Goal: Communication & Community: Answer question/provide support

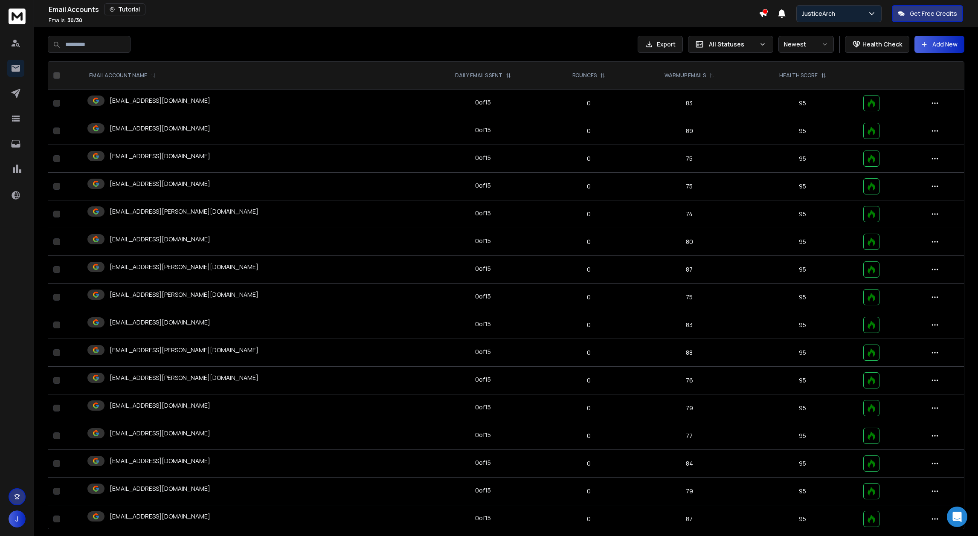
click at [857, 17] on div "JusticeArch" at bounding box center [839, 13] width 74 height 9
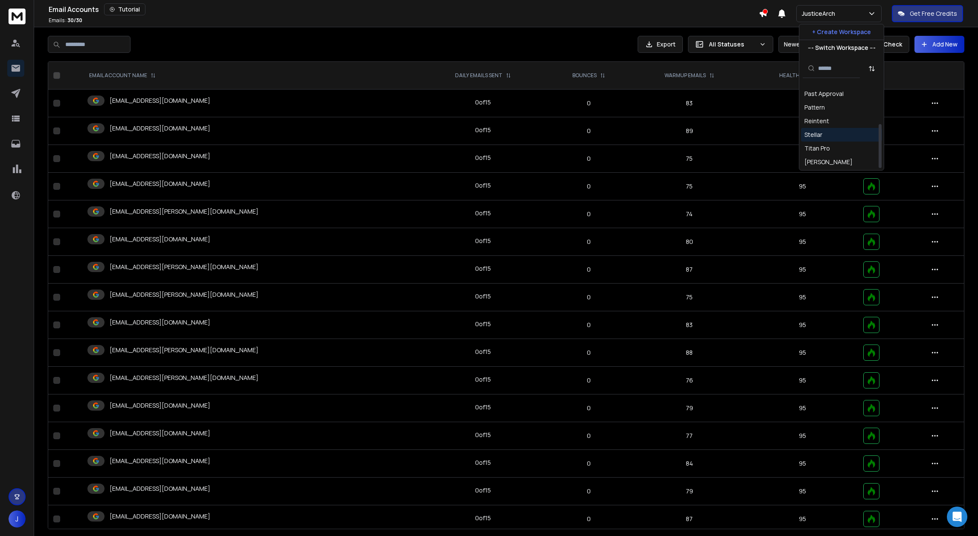
scroll to position [79, 0]
click at [835, 157] on div "[PERSON_NAME]" at bounding box center [829, 161] width 48 height 9
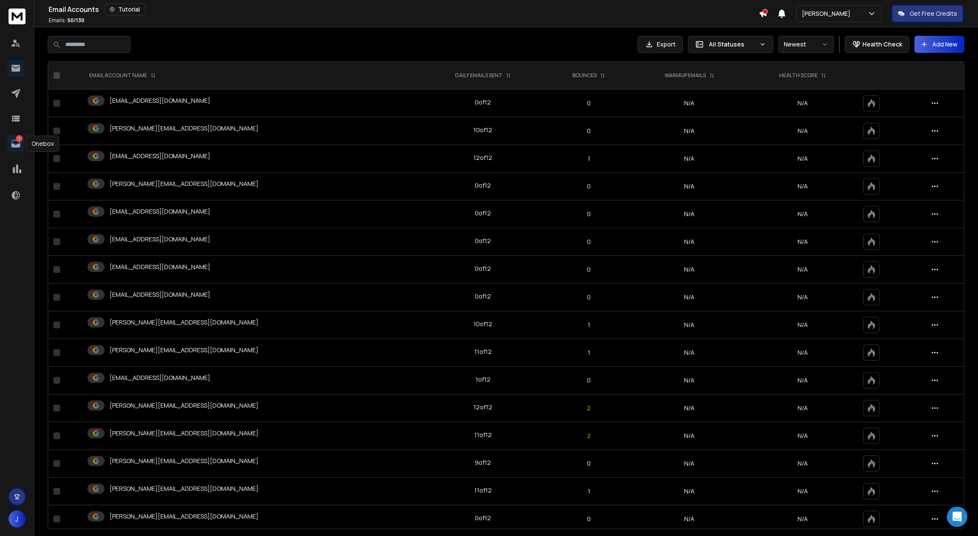
click at [23, 136] on link "7" at bounding box center [15, 143] width 17 height 17
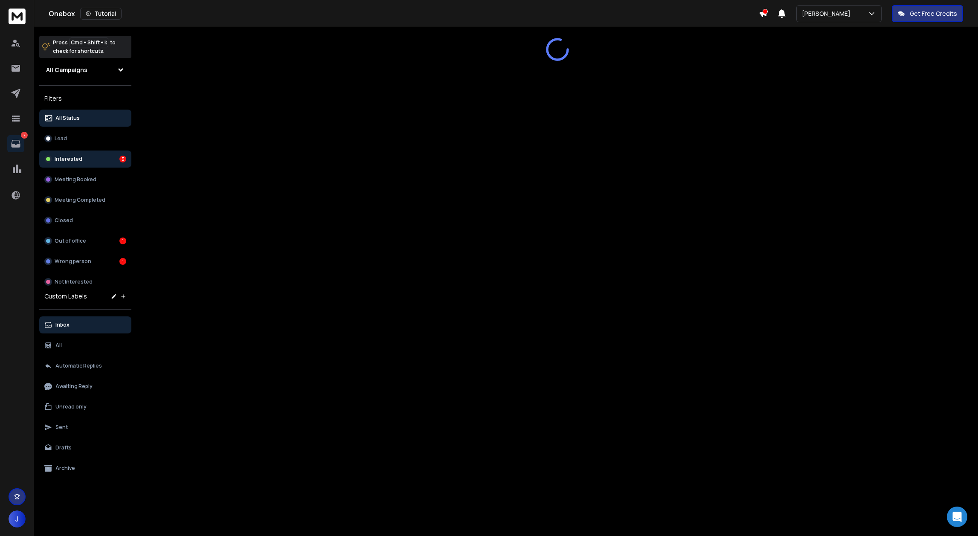
click at [107, 160] on button "Interested 5" at bounding box center [85, 159] width 92 height 17
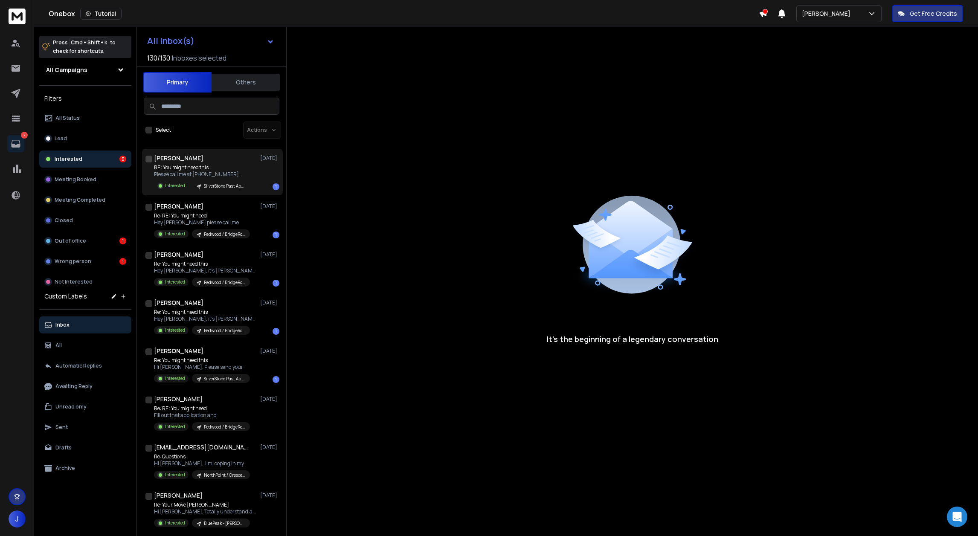
click at [274, 175] on div "RE: You might need this Please call me at 212-986-6840. Interested SilverStone …" at bounding box center [216, 177] width 125 height 26
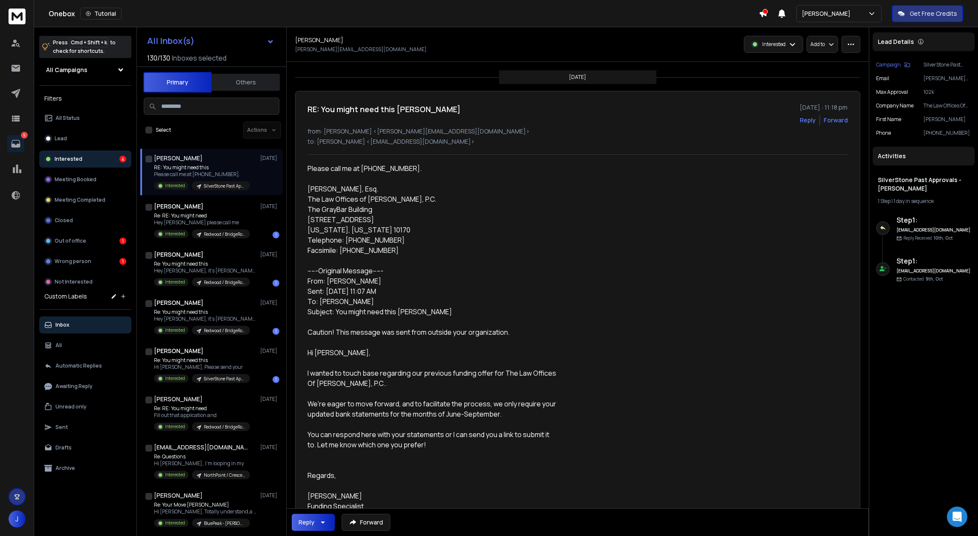
click at [331, 521] on button "Reply" at bounding box center [313, 522] width 43 height 17
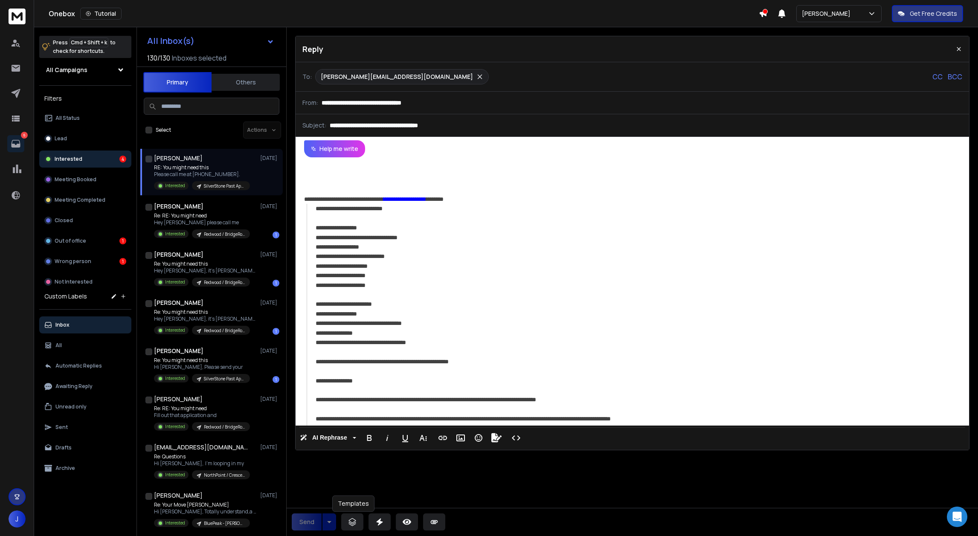
click at [352, 518] on icon at bounding box center [352, 522] width 9 height 9
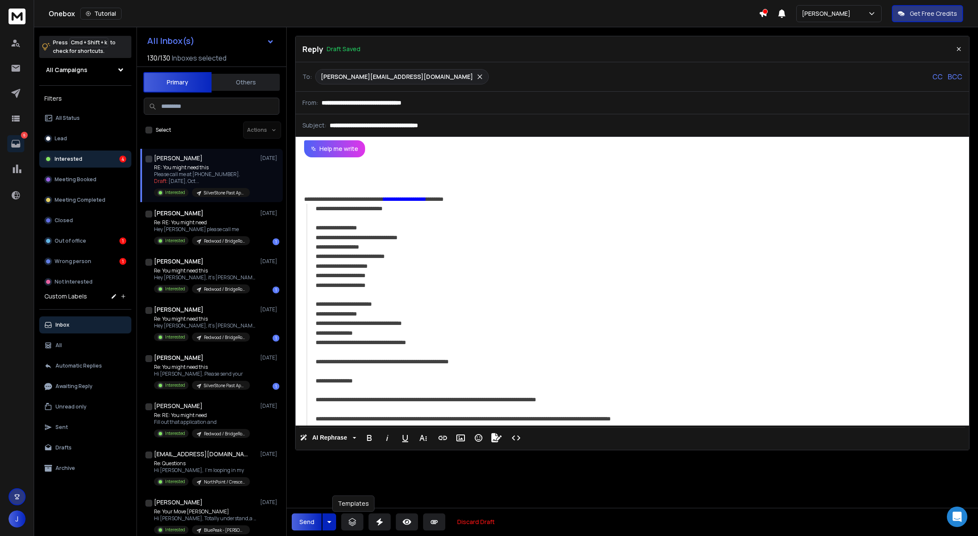
click at [352, 520] on icon at bounding box center [352, 522] width 9 height 9
click at [355, 519] on icon at bounding box center [352, 522] width 9 height 9
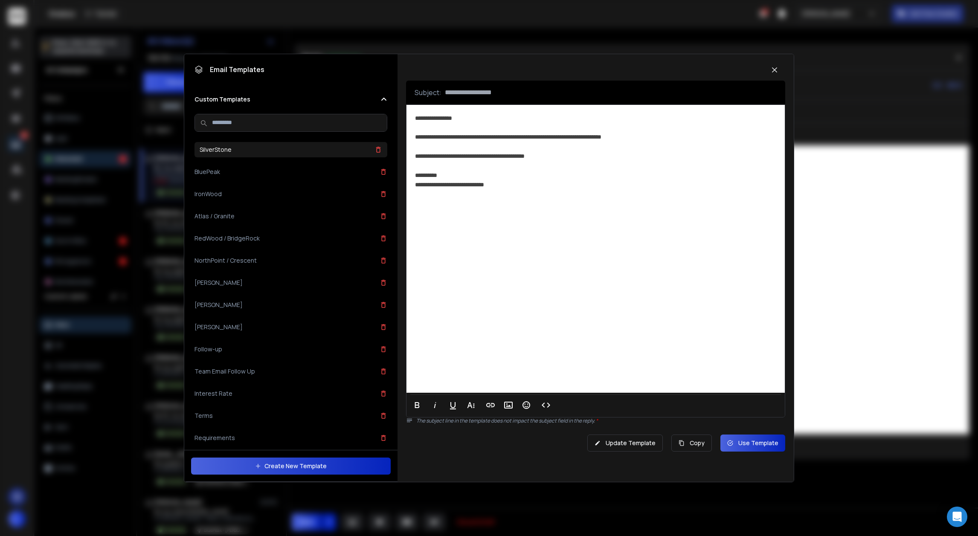
click at [747, 445] on button "Use Template" at bounding box center [753, 443] width 65 height 17
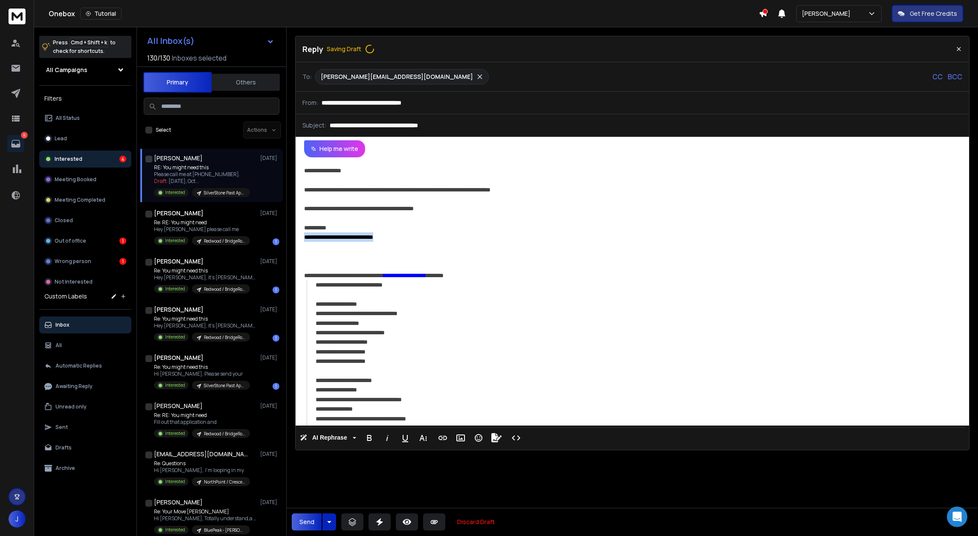
drag, startPoint x: 387, startPoint y: 238, endPoint x: 294, endPoint y: 241, distance: 93.1
click at [294, 241] on div "**********" at bounding box center [633, 292] width 692 height 530
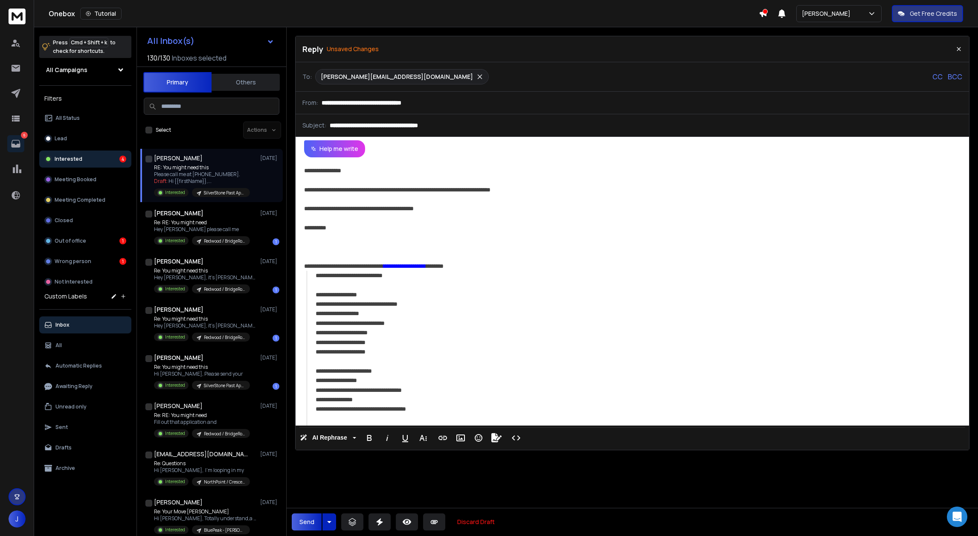
click at [935, 75] on p "CC" at bounding box center [938, 77] width 10 height 10
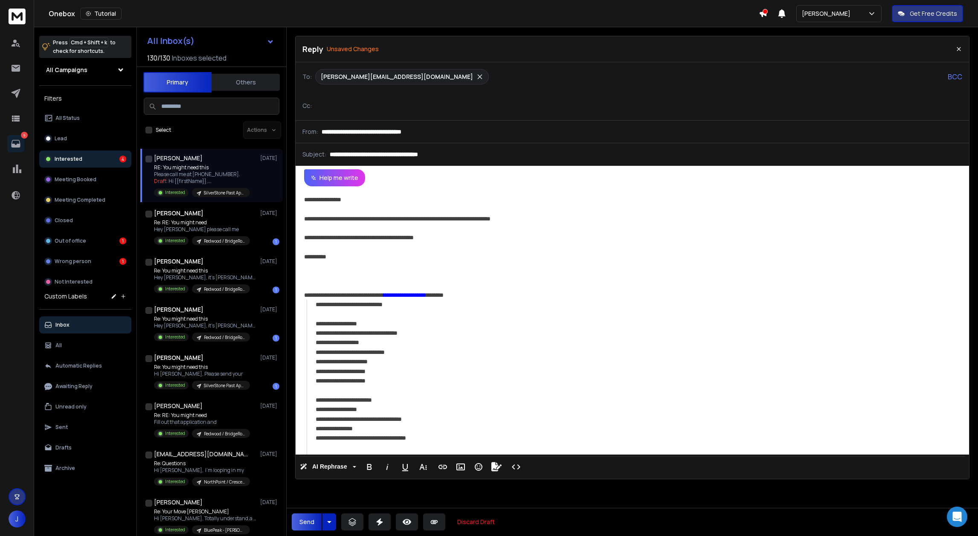
type input "**********"
click at [308, 520] on button "Send" at bounding box center [307, 522] width 30 height 17
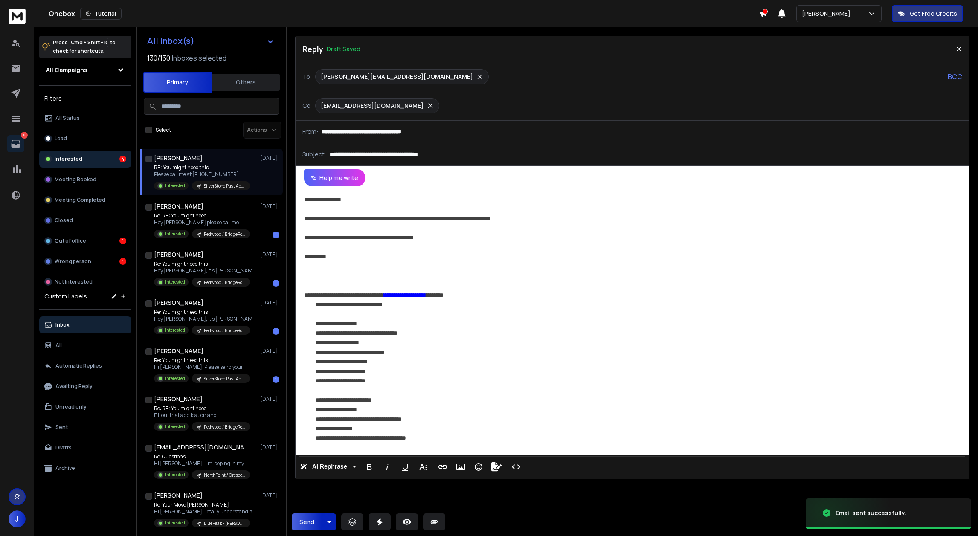
click at [244, 178] on div "RE: You might need this Please call me at 212-986-6840. Interested SilverStone …" at bounding box center [202, 177] width 96 height 26
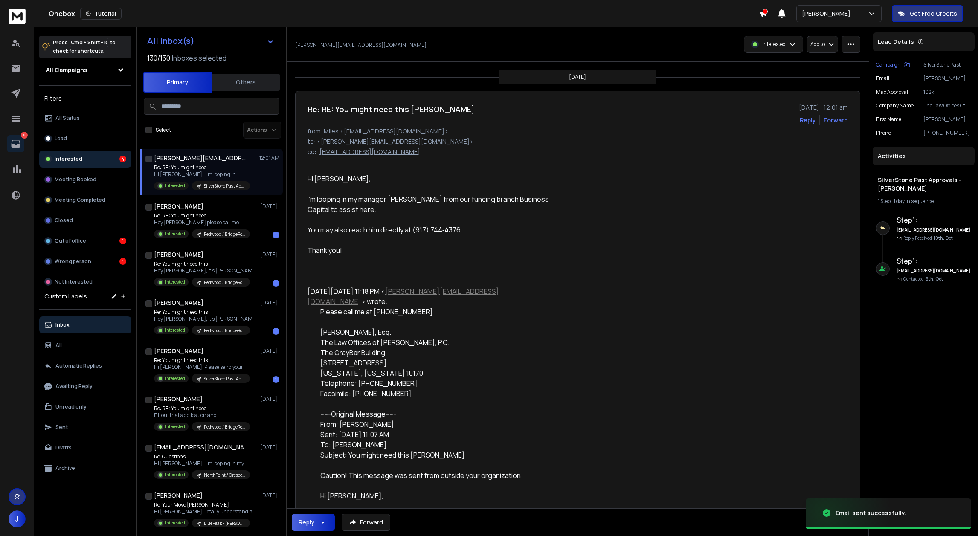
click at [210, 179] on div "Re: RE: You might need Hi Neal Brickman, I'm looping in Interested SilverStone …" at bounding box center [202, 177] width 96 height 26
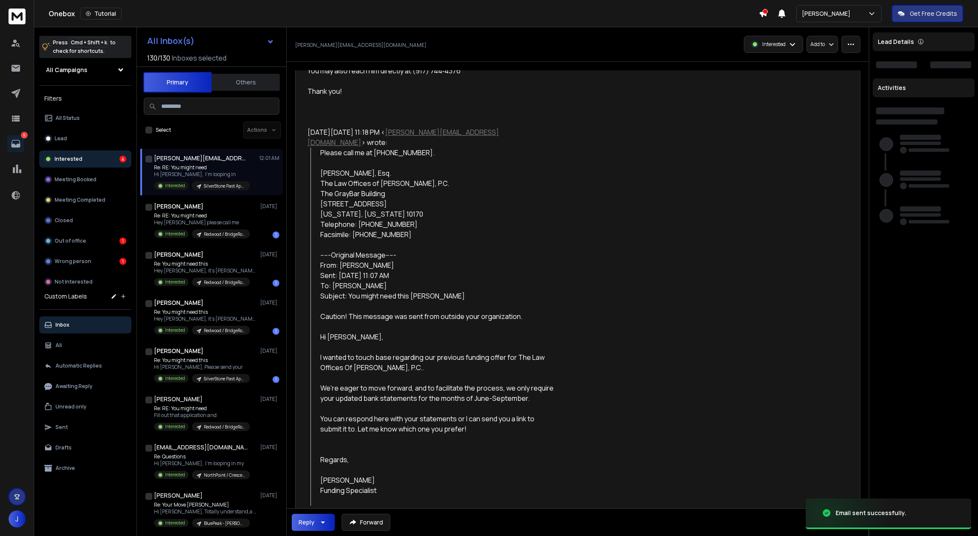
scroll to position [227, 0]
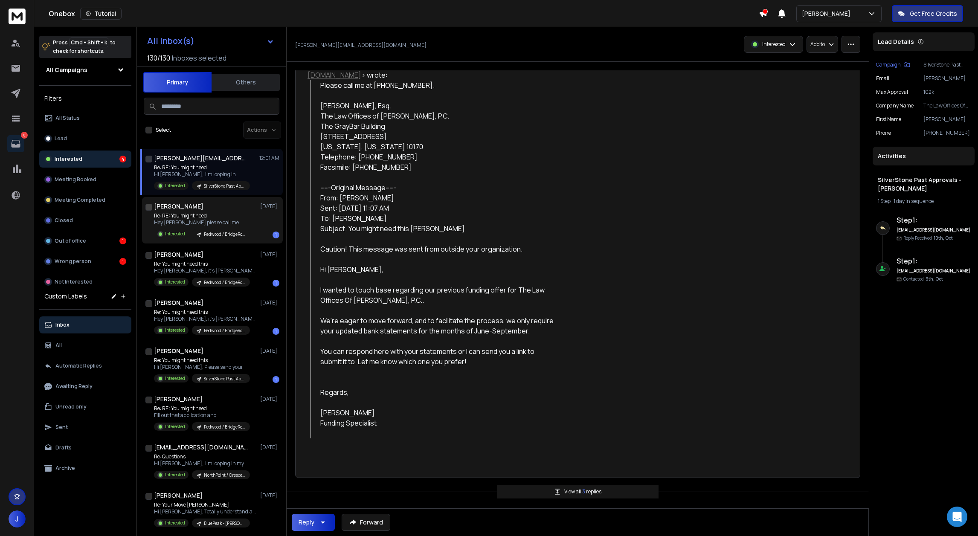
click at [229, 212] on p "Re: RE: You might need" at bounding box center [202, 215] width 96 height 7
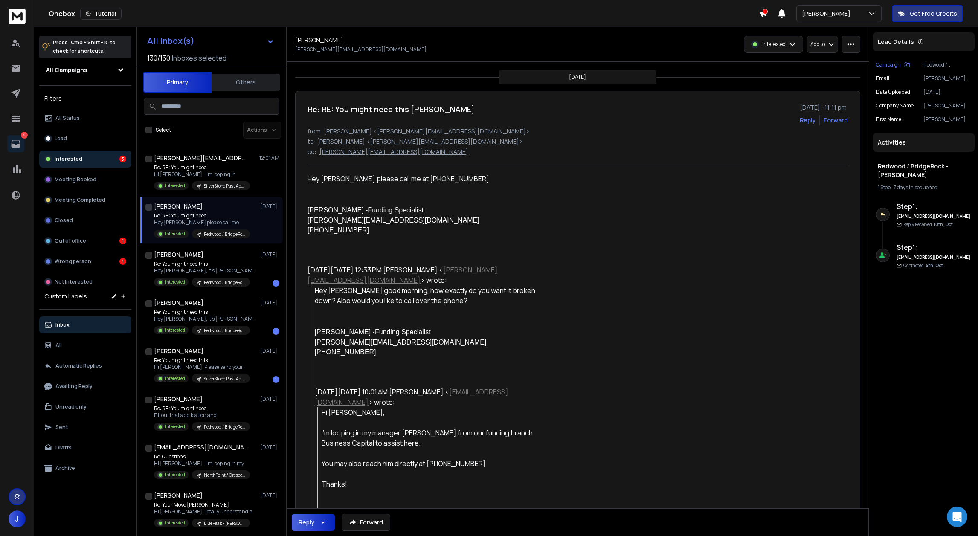
click at [315, 525] on div "Reply" at bounding box center [313, 523] width 29 height 10
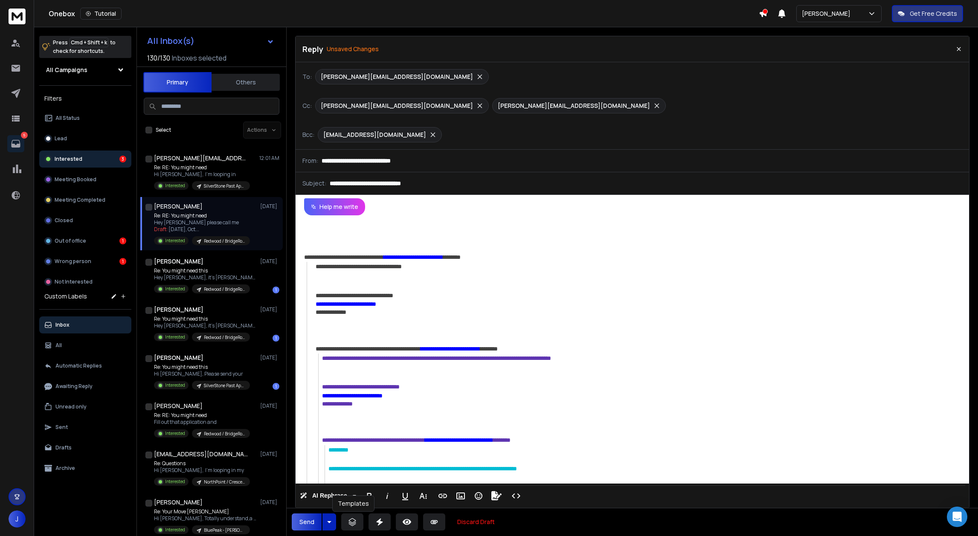
click at [355, 520] on icon at bounding box center [352, 520] width 7 height 5
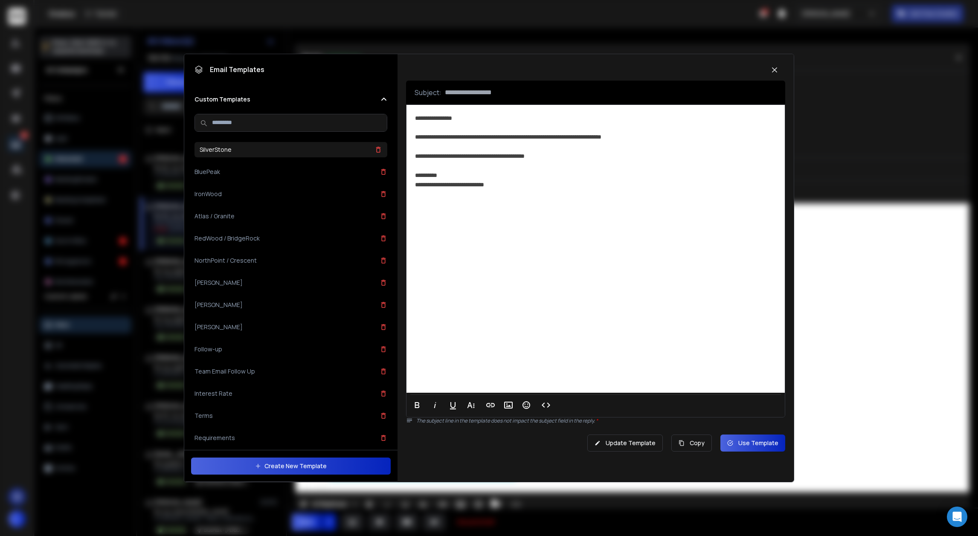
click at [265, 241] on div "RedWood / BridgeRock" at bounding box center [291, 238] width 193 height 9
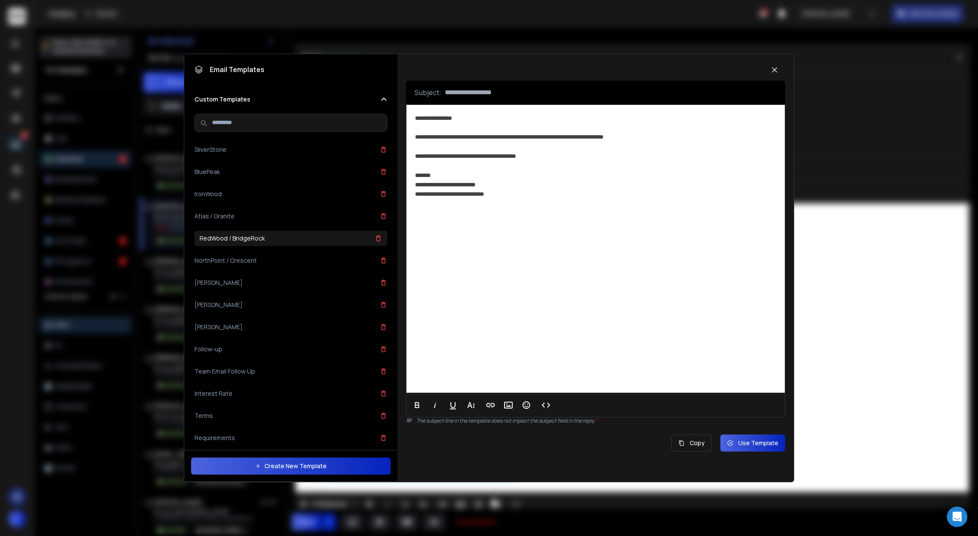
click at [753, 442] on button "Use Template" at bounding box center [753, 443] width 65 height 17
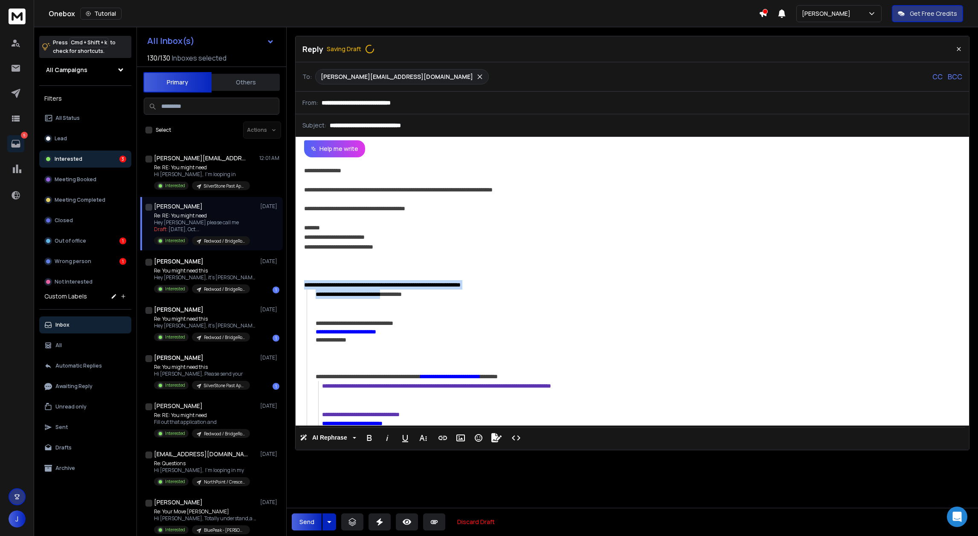
drag, startPoint x: 396, startPoint y: 297, endPoint x: 306, endPoint y: 289, distance: 89.5
click at [306, 289] on div "**********" at bounding box center [633, 291] width 674 height 268
click at [407, 230] on div "*******" at bounding box center [631, 227] width 654 height 9
drag, startPoint x: 389, startPoint y: 241, endPoint x: 304, endPoint y: 240, distance: 85.3
click at [304, 240] on div "**********" at bounding box center [631, 237] width 654 height 9
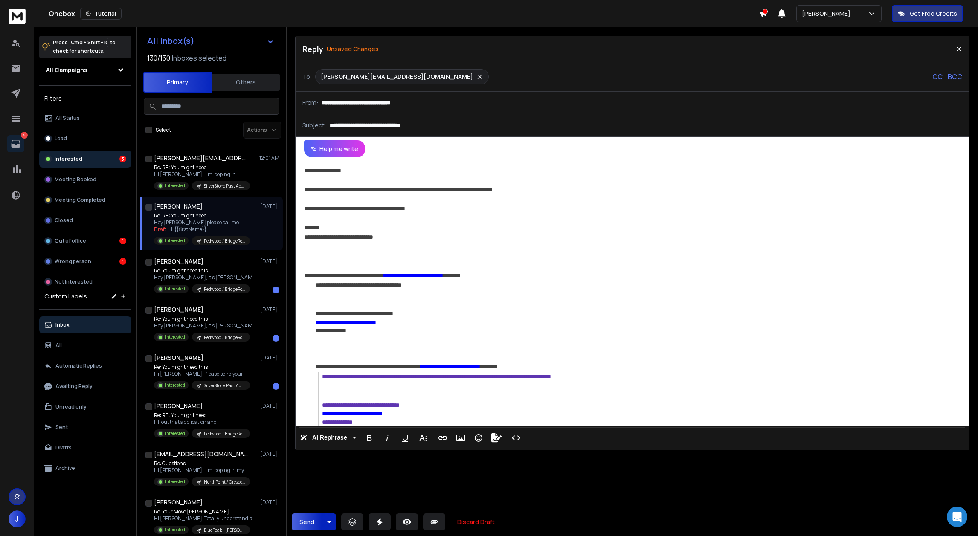
click at [935, 76] on p "CC" at bounding box center [938, 77] width 10 height 10
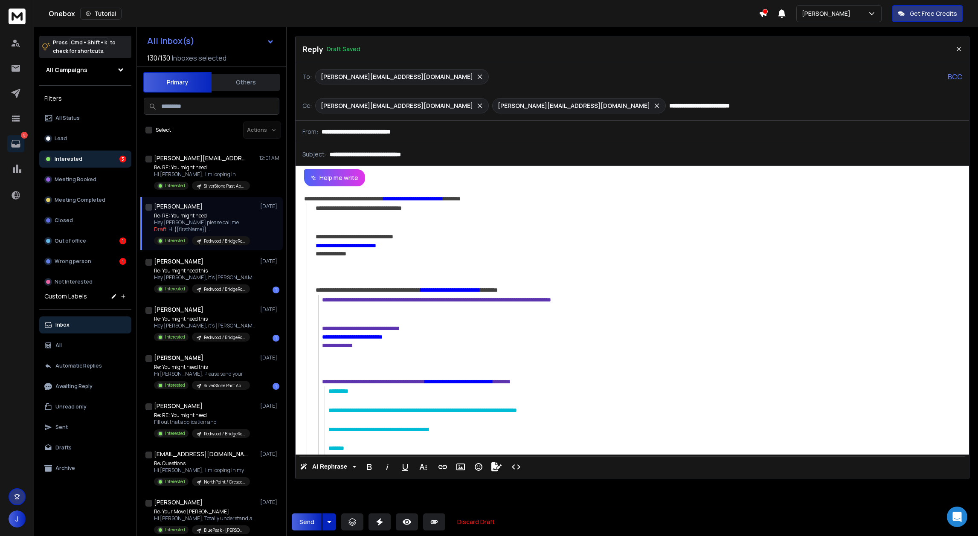
scroll to position [109, 0]
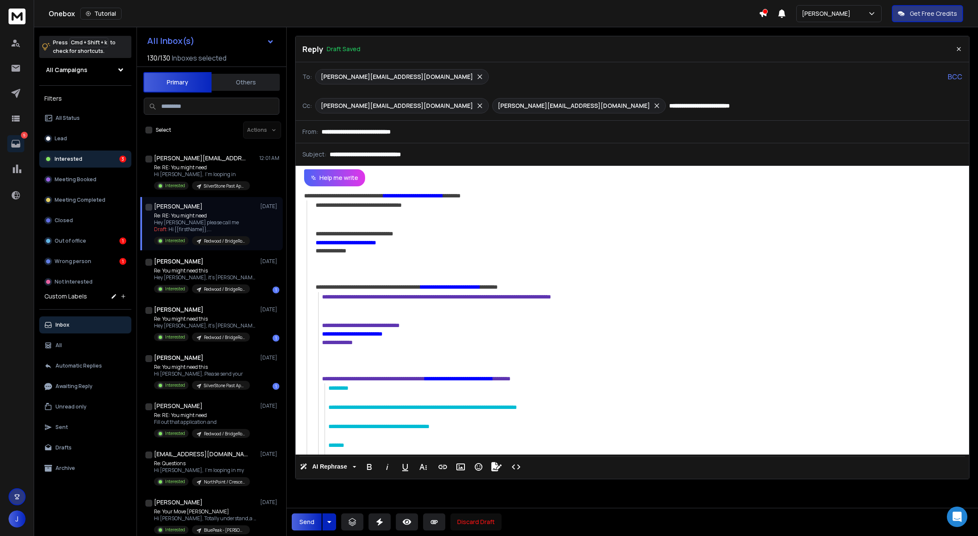
type input "**********"
click at [465, 522] on button "Discard Draft" at bounding box center [476, 522] width 51 height 17
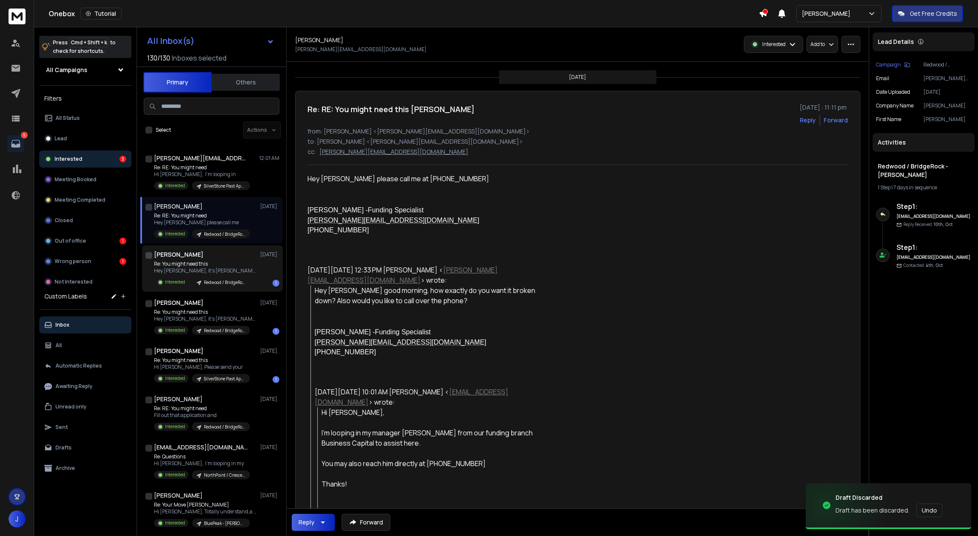
click at [243, 272] on p "Hey Camille, it’s Steve this" at bounding box center [205, 271] width 102 height 7
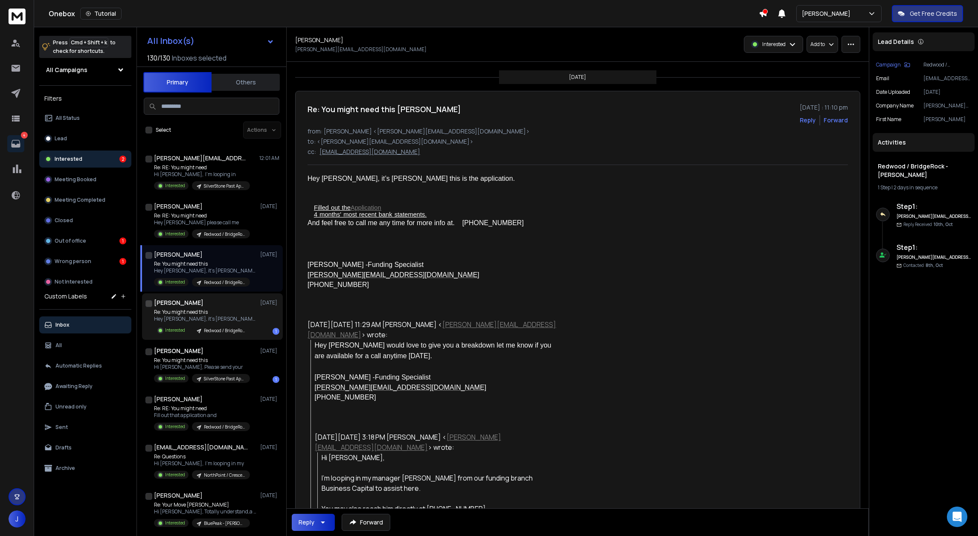
click at [245, 314] on p "Re: You might need this" at bounding box center [205, 312] width 102 height 7
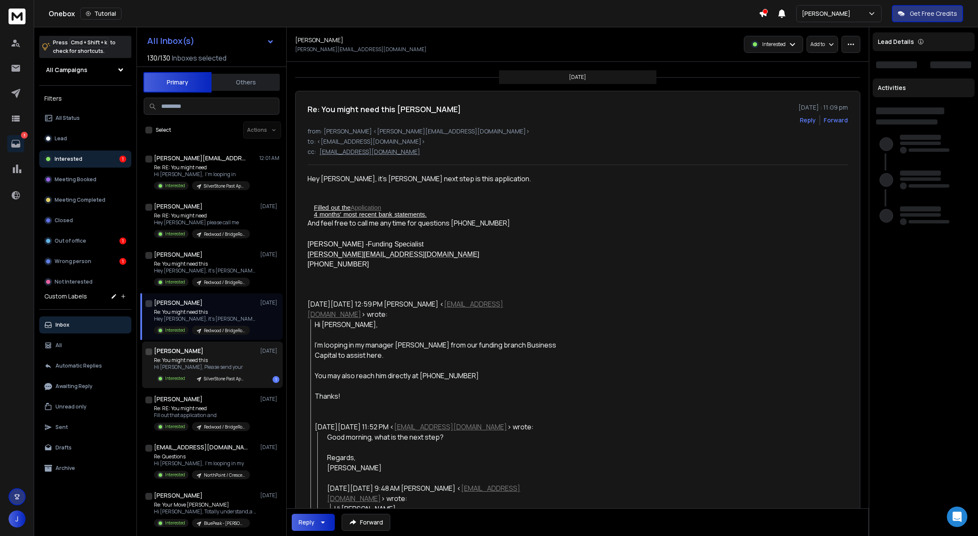
click at [253, 372] on div "Re: You might need this Hi Lucinda, Please send your Interested SilverStone Pas…" at bounding box center [216, 370] width 125 height 26
